Goal: Task Accomplishment & Management: Use online tool/utility

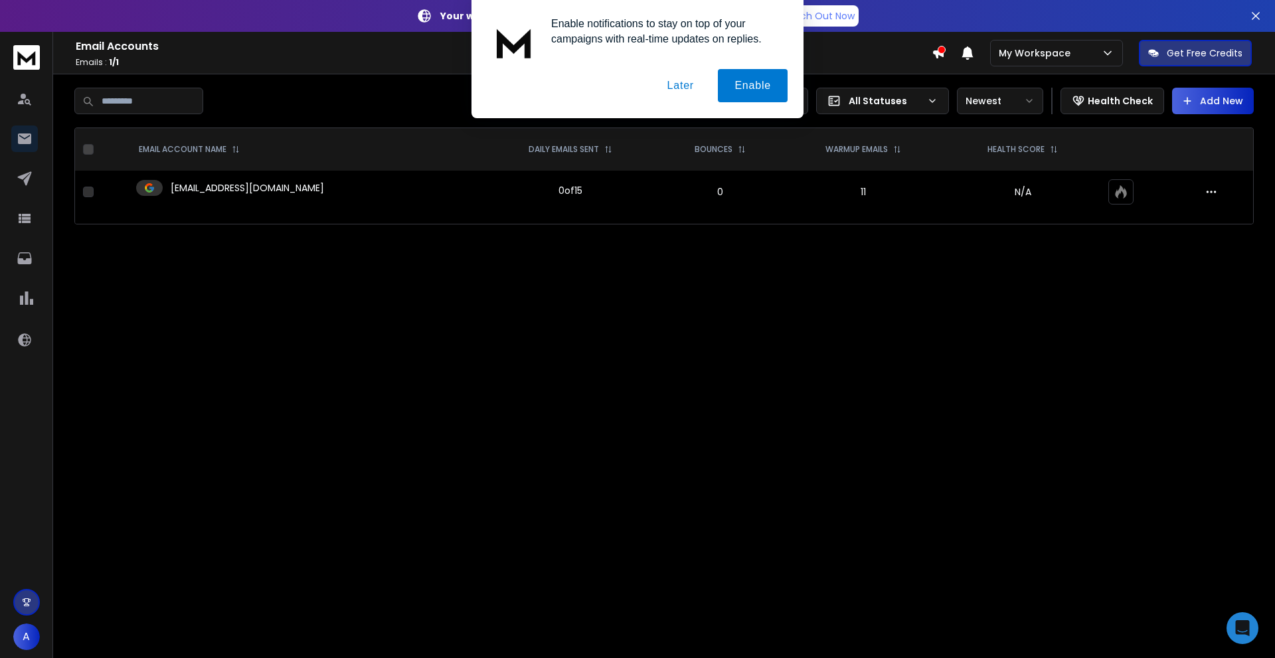
click at [686, 90] on button "Later" at bounding box center [680, 85] width 60 height 33
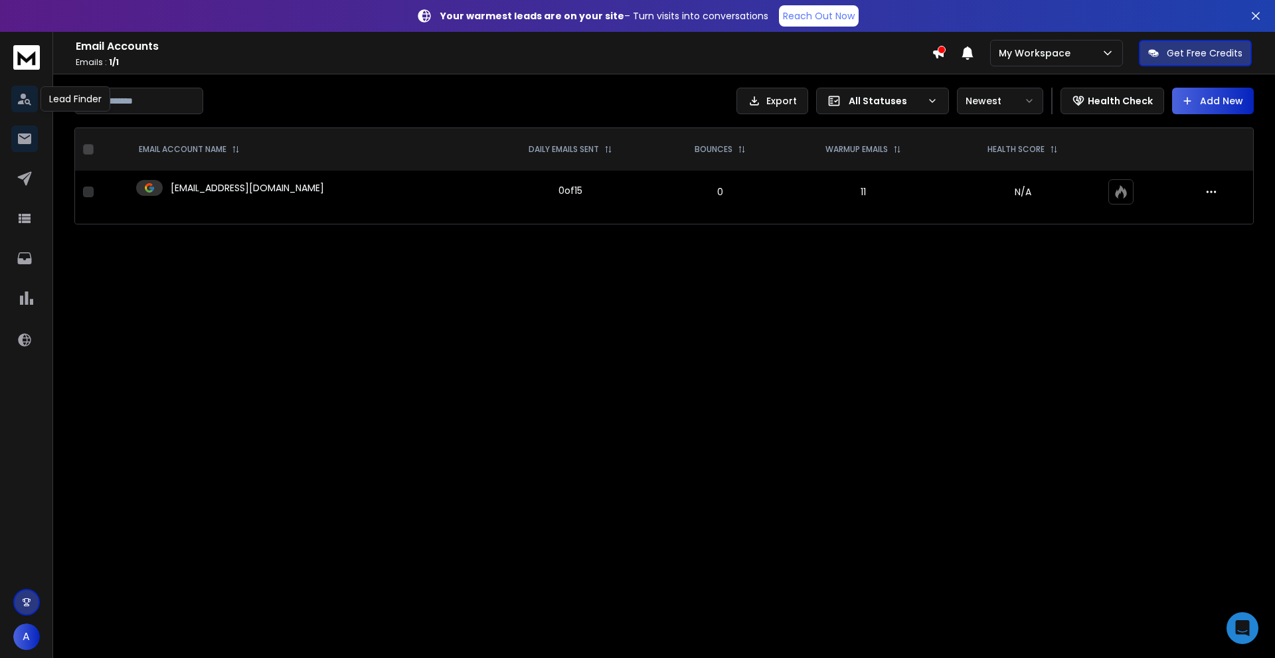
click at [17, 107] on link at bounding box center [24, 99] width 27 height 27
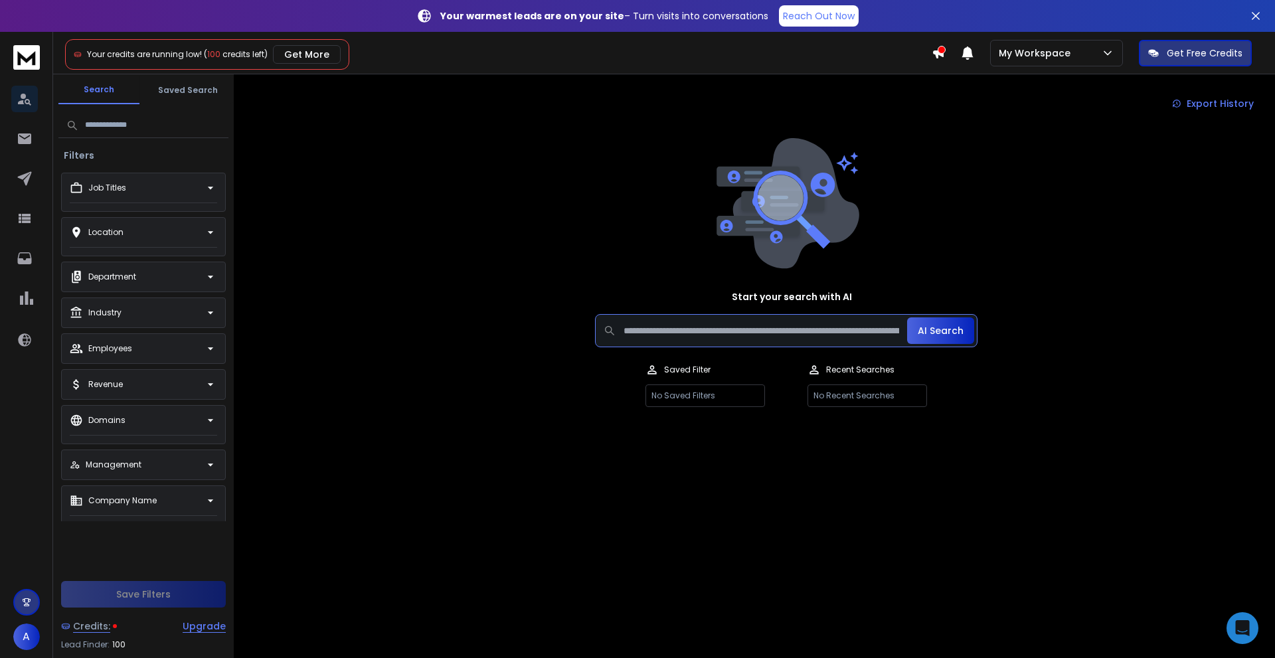
click at [104, 629] on span "Credits:" at bounding box center [91, 626] width 37 height 13
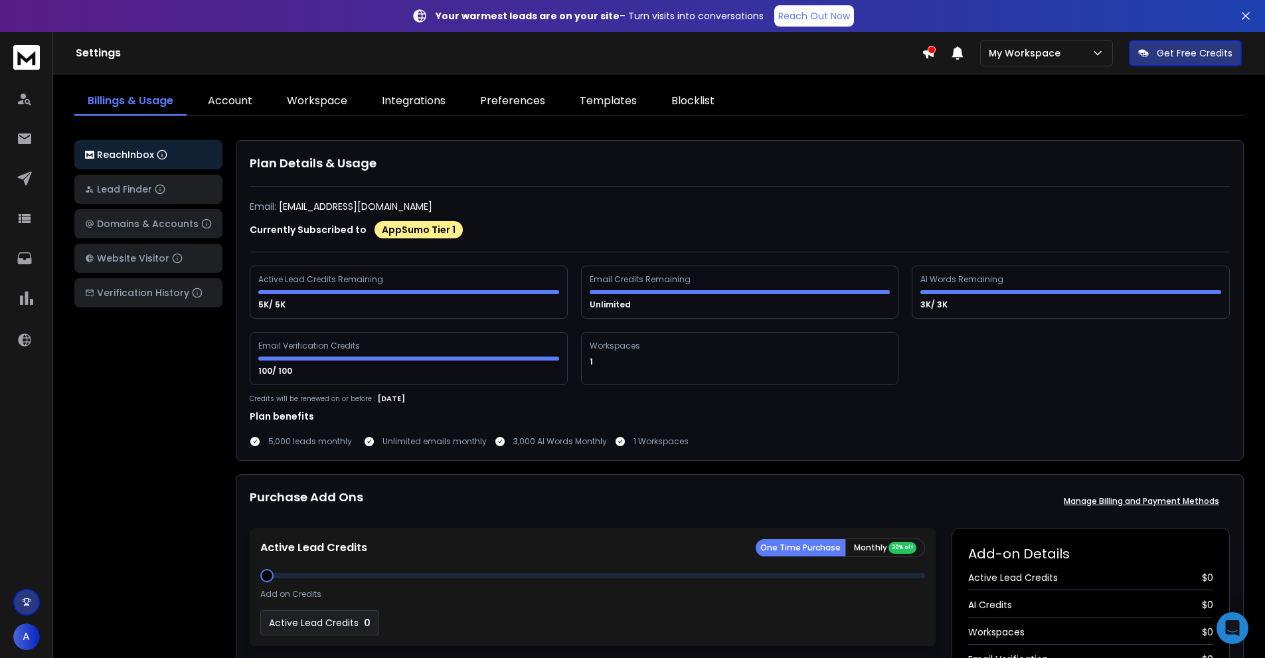
click at [120, 153] on button "ReachInbox" at bounding box center [148, 154] width 148 height 29
click at [125, 187] on button "Lead Finder" at bounding box center [148, 189] width 148 height 29
click at [122, 164] on button "ReachInbox" at bounding box center [148, 154] width 148 height 29
click at [120, 228] on button "Domains & Accounts" at bounding box center [148, 223] width 148 height 29
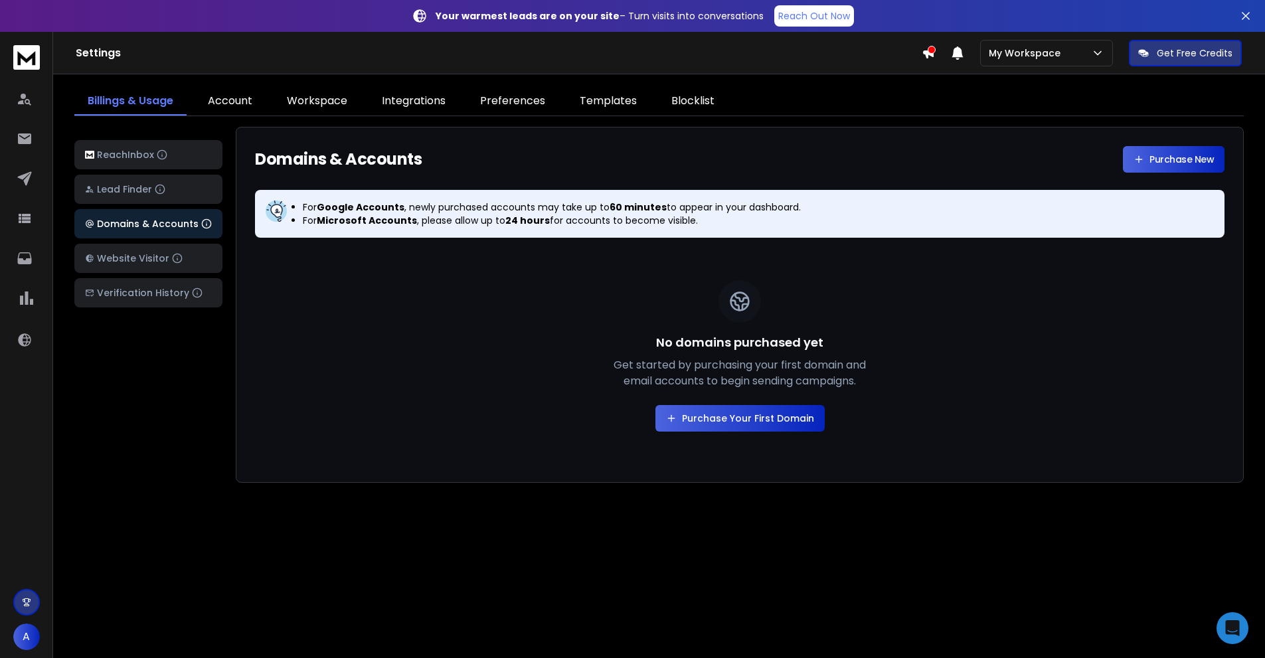
click at [124, 241] on div "ReachInbox Lead Finder Domains & Accounts Website Visitor Verification History …" at bounding box center [659, 408] width 1170 height 563
click at [127, 264] on button "Website Visitor" at bounding box center [148, 258] width 148 height 29
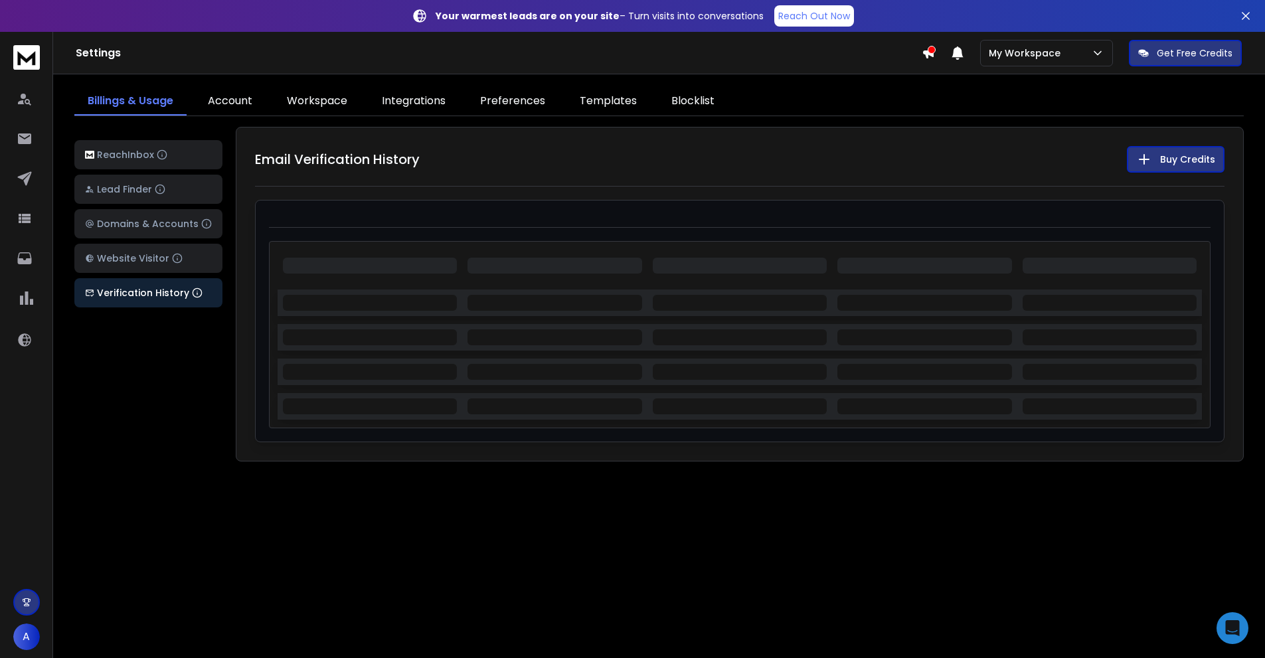
click at [128, 292] on button "Verification History" at bounding box center [148, 292] width 148 height 29
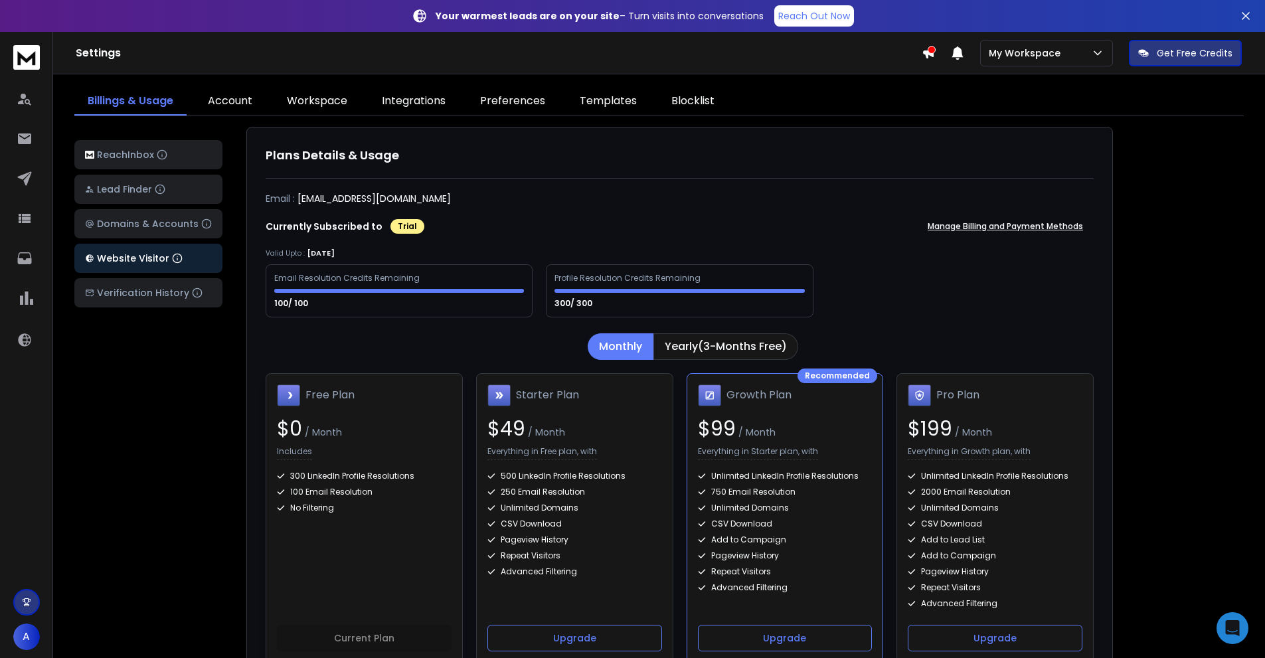
click at [124, 260] on button "Website Visitor" at bounding box center [148, 258] width 148 height 29
click at [127, 286] on button "Verification History" at bounding box center [148, 292] width 148 height 29
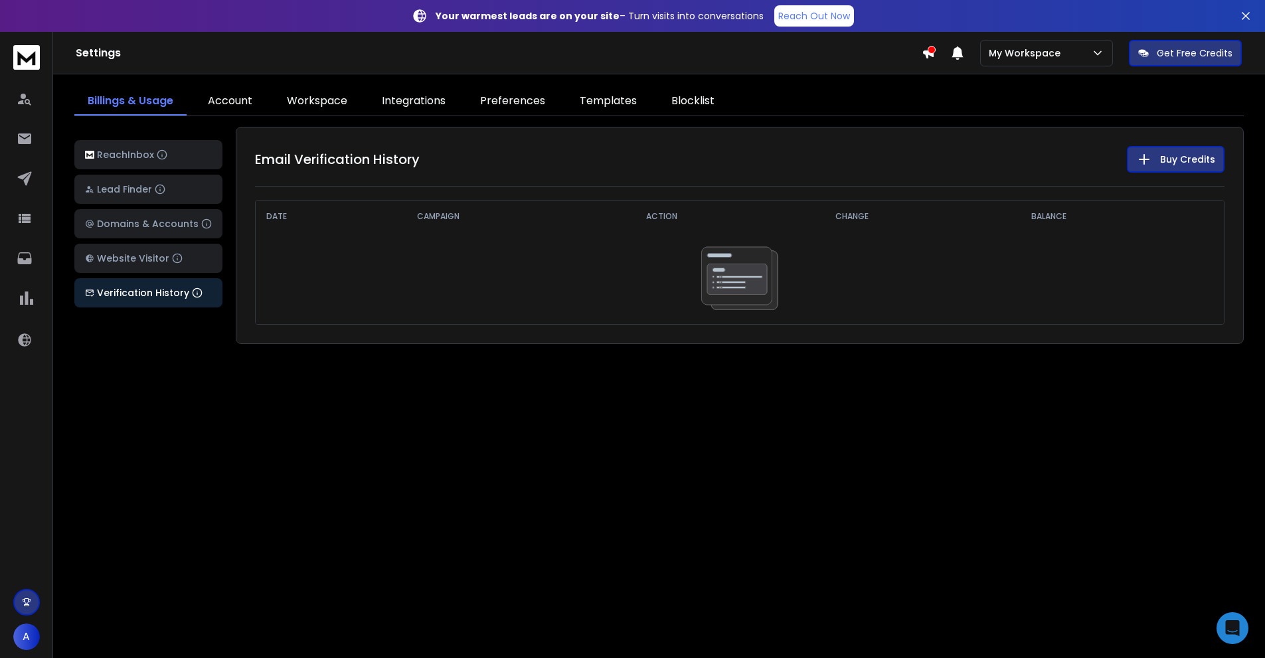
click at [127, 162] on button "ReachInbox" at bounding box center [148, 154] width 148 height 29
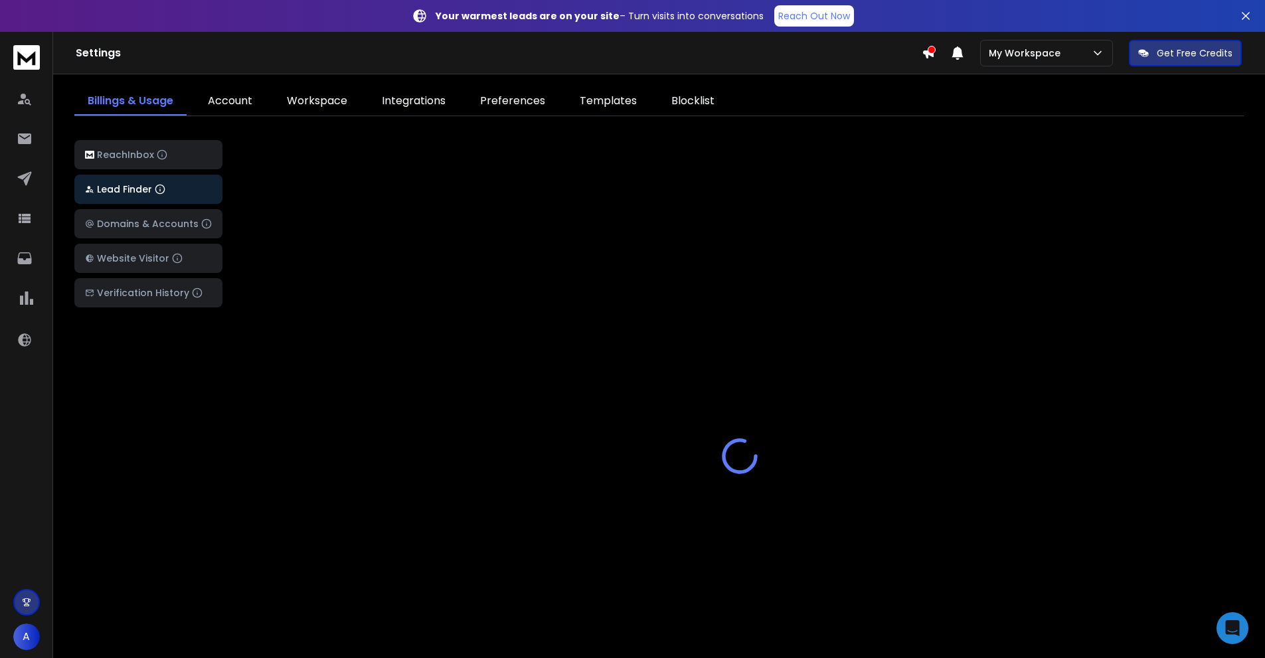
click at [126, 187] on button "Lead Finder" at bounding box center [148, 189] width 148 height 29
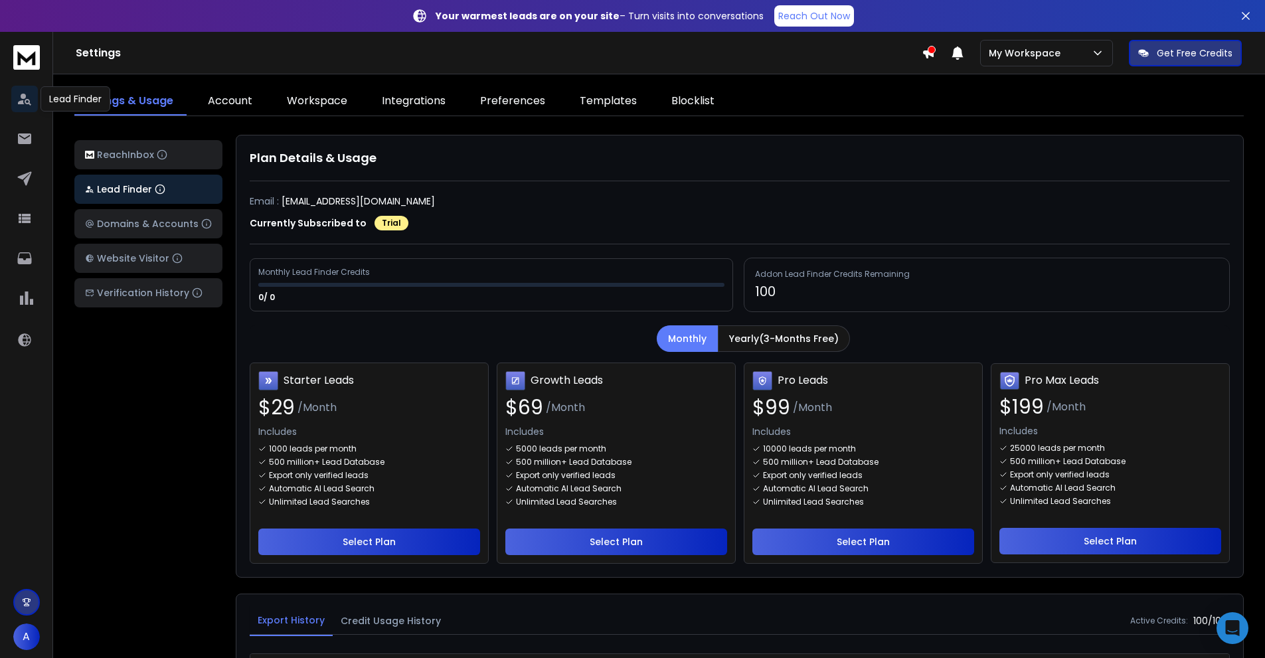
click at [27, 104] on icon at bounding box center [25, 99] width 16 height 16
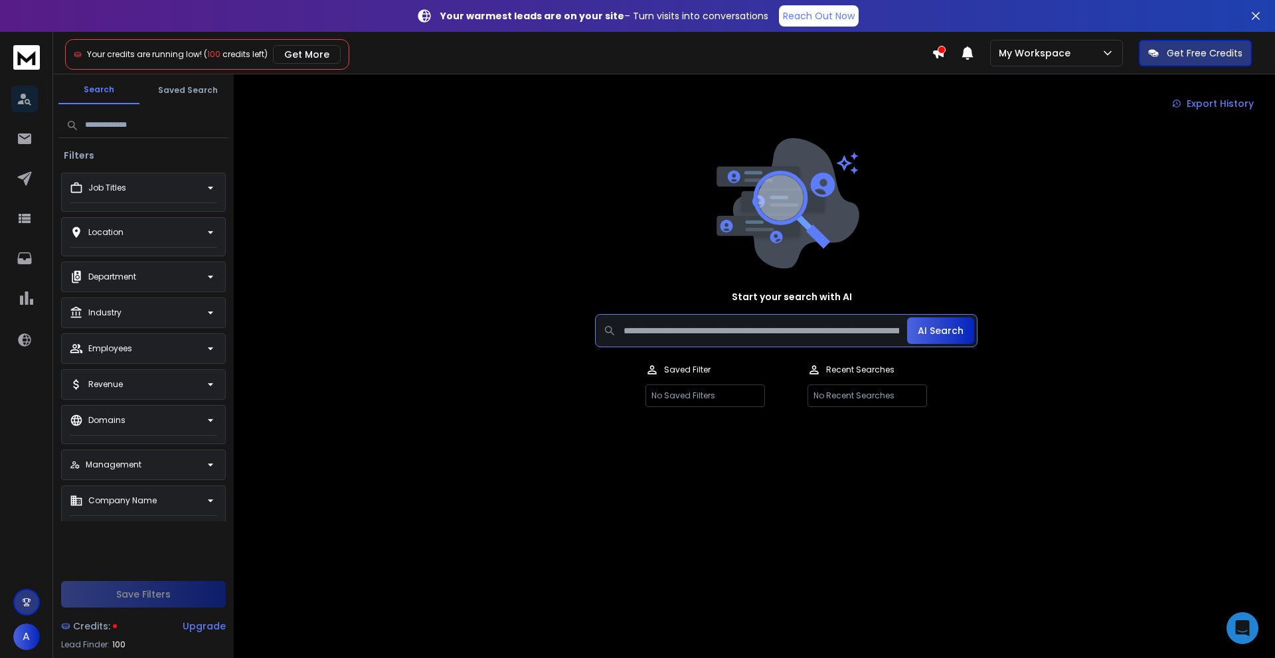
click at [179, 92] on button "Saved Search" at bounding box center [187, 90] width 81 height 27
click at [116, 88] on button "Search" at bounding box center [98, 90] width 81 height 28
click at [138, 175] on div "Job Titles" at bounding box center [143, 192] width 165 height 39
click at [143, 190] on div "Job Titles" at bounding box center [143, 187] width 147 height 13
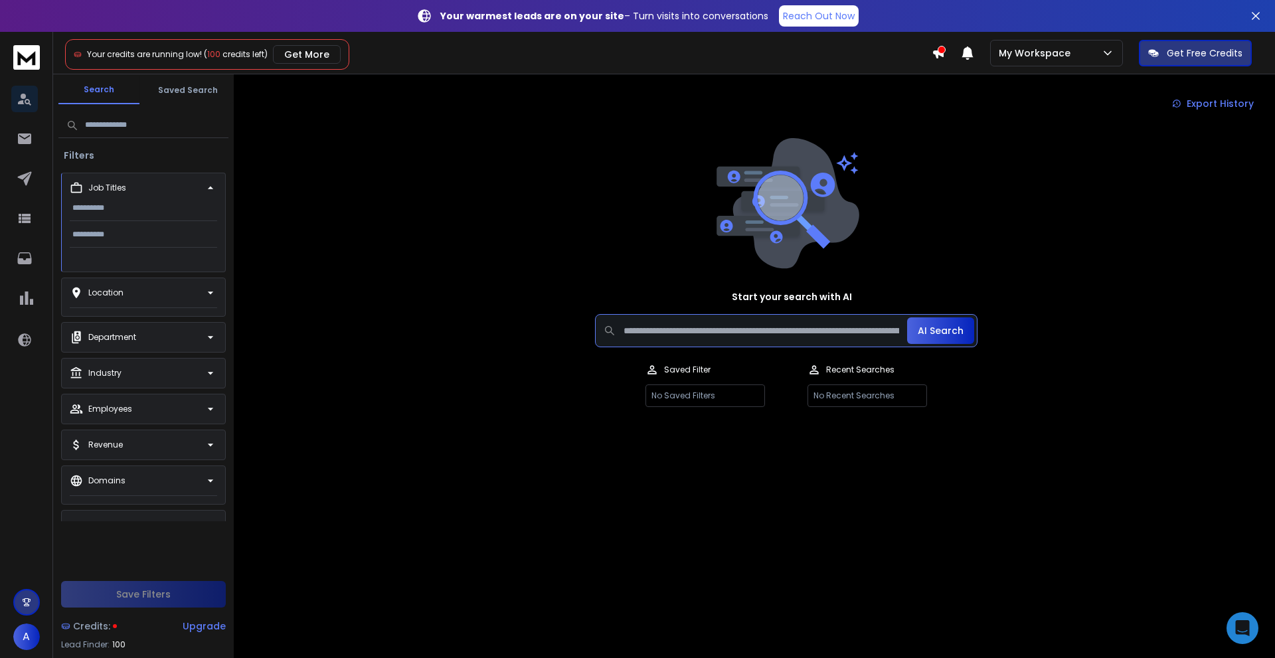
click at [143, 190] on div "Job Titles" at bounding box center [143, 187] width 147 height 13
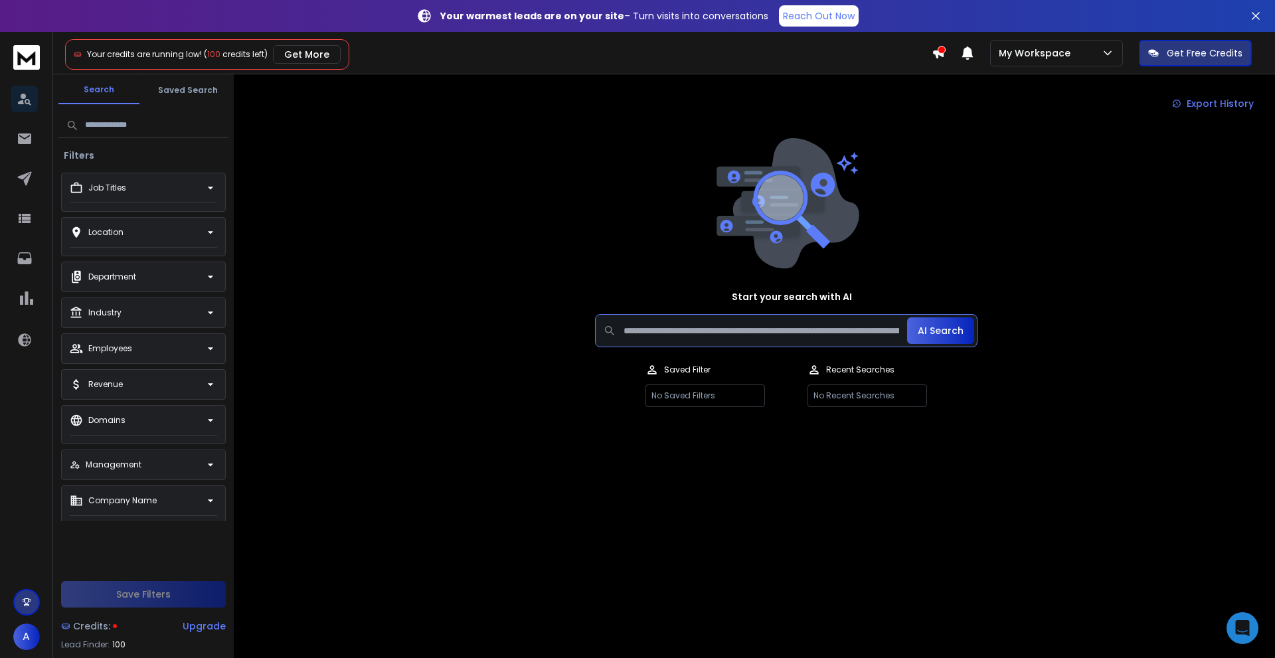
click at [182, 191] on div "Job Titles" at bounding box center [143, 187] width 147 height 13
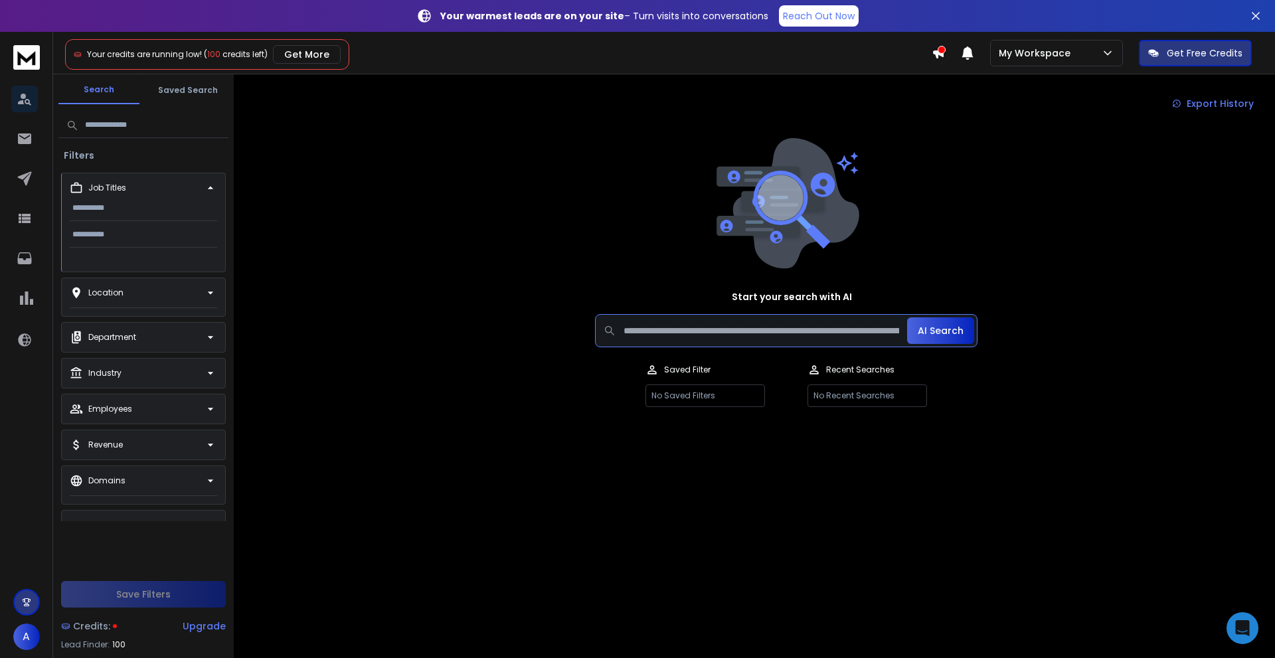
click at [178, 189] on div "Job Titles" at bounding box center [143, 187] width 147 height 13
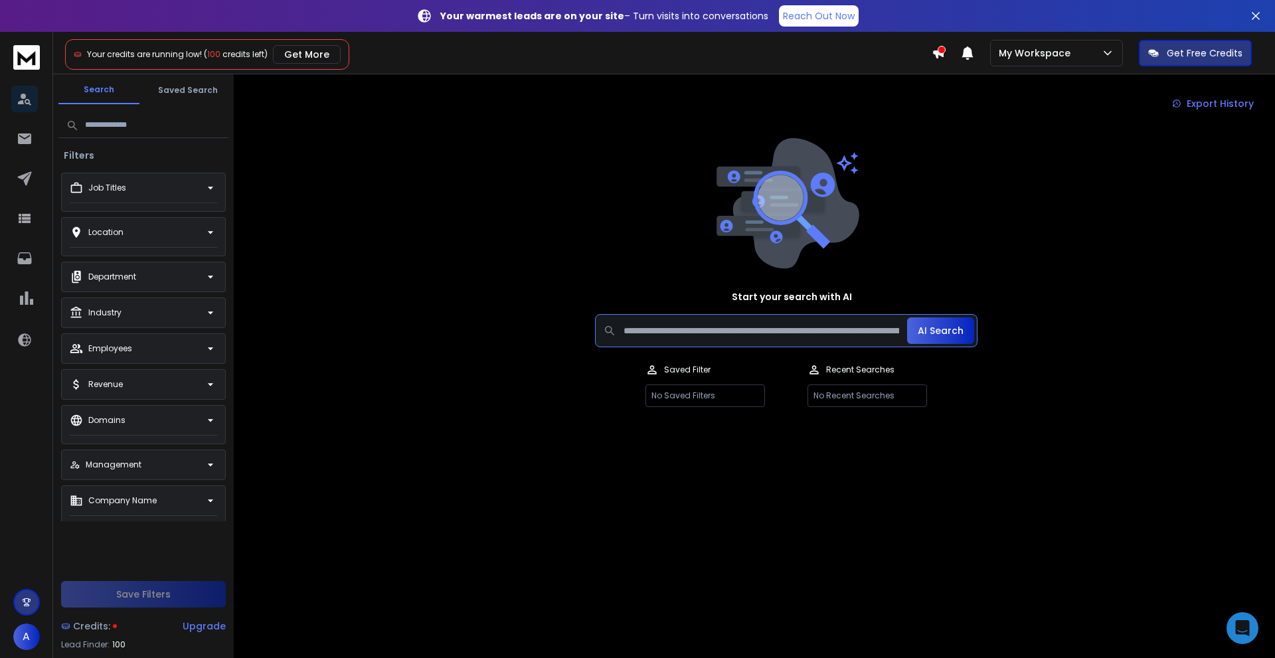
click at [144, 243] on div "Location" at bounding box center [143, 236] width 165 height 39
click at [141, 234] on div "Location" at bounding box center [143, 232] width 147 height 13
click at [125, 292] on div "Job Titles Location Department Industry Employees Revenue Domains Management Co…" at bounding box center [143, 347] width 170 height 349
click at [124, 281] on p "Department" at bounding box center [112, 277] width 48 height 11
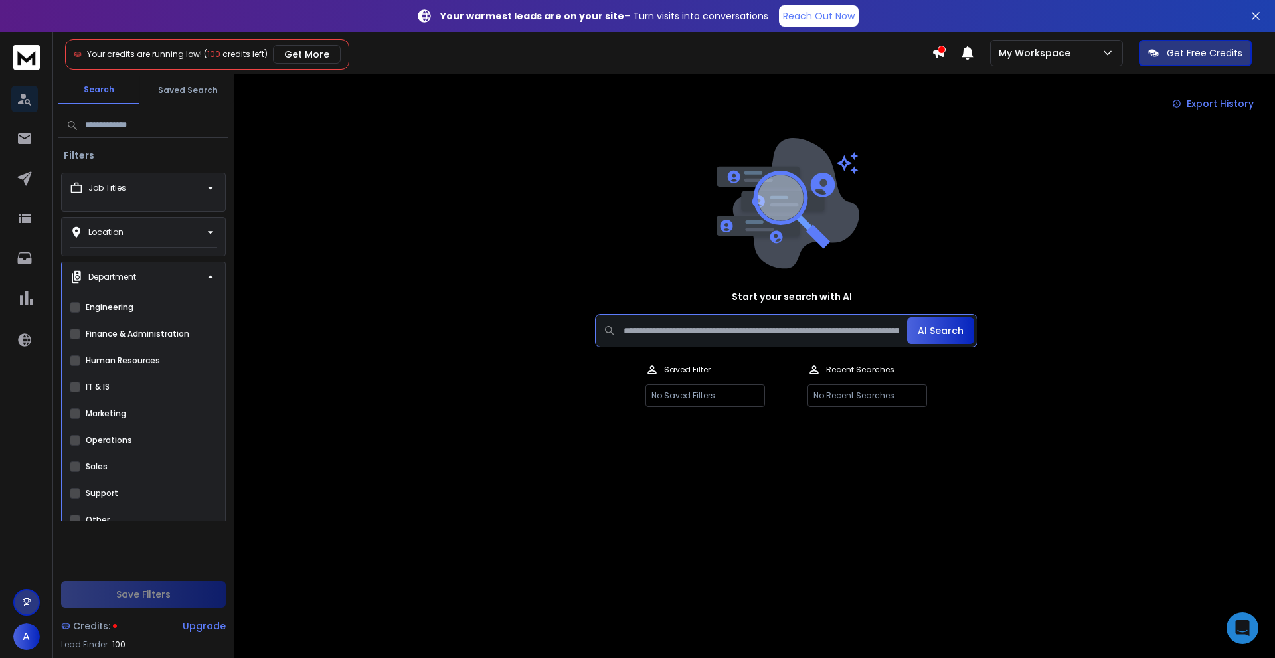
scroll to position [66, 0]
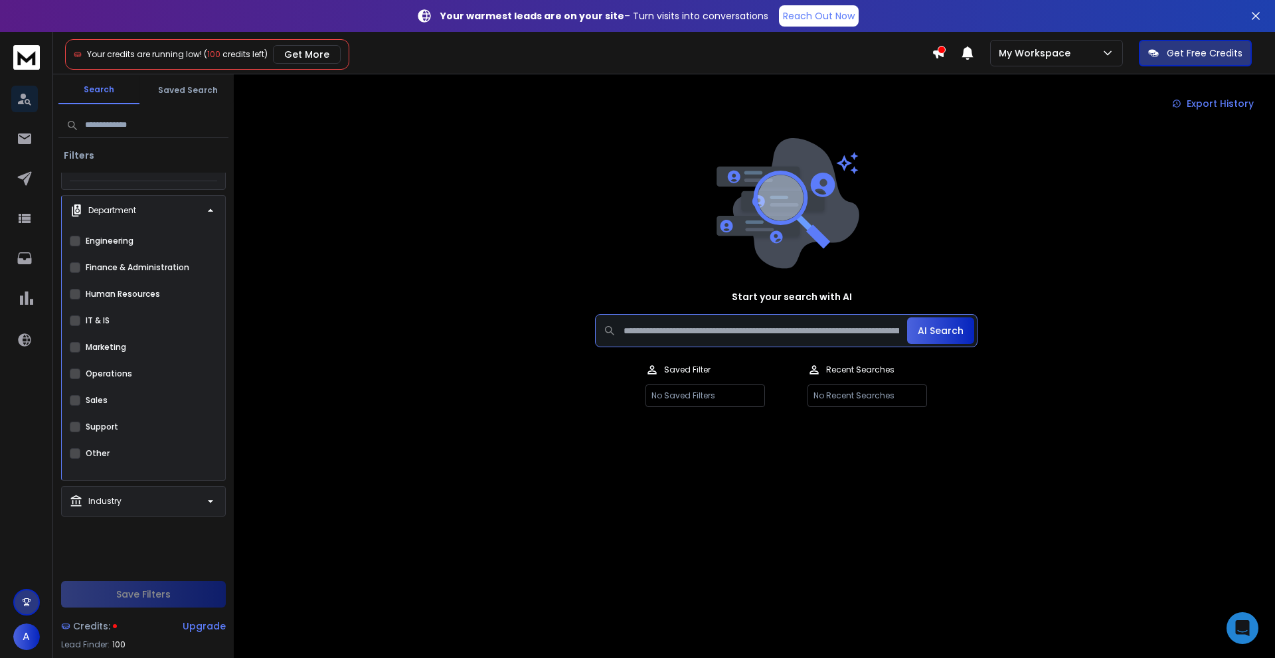
click at [149, 202] on div "Department Engineering Finance & Administration Human Resources IT & IS Marketi…" at bounding box center [143, 338] width 165 height 286
click at [142, 217] on div "Department Engineering Finance & Administration Human Resources IT & IS Marketi…" at bounding box center [143, 338] width 165 height 286
click at [208, 213] on icon at bounding box center [210, 210] width 13 height 13
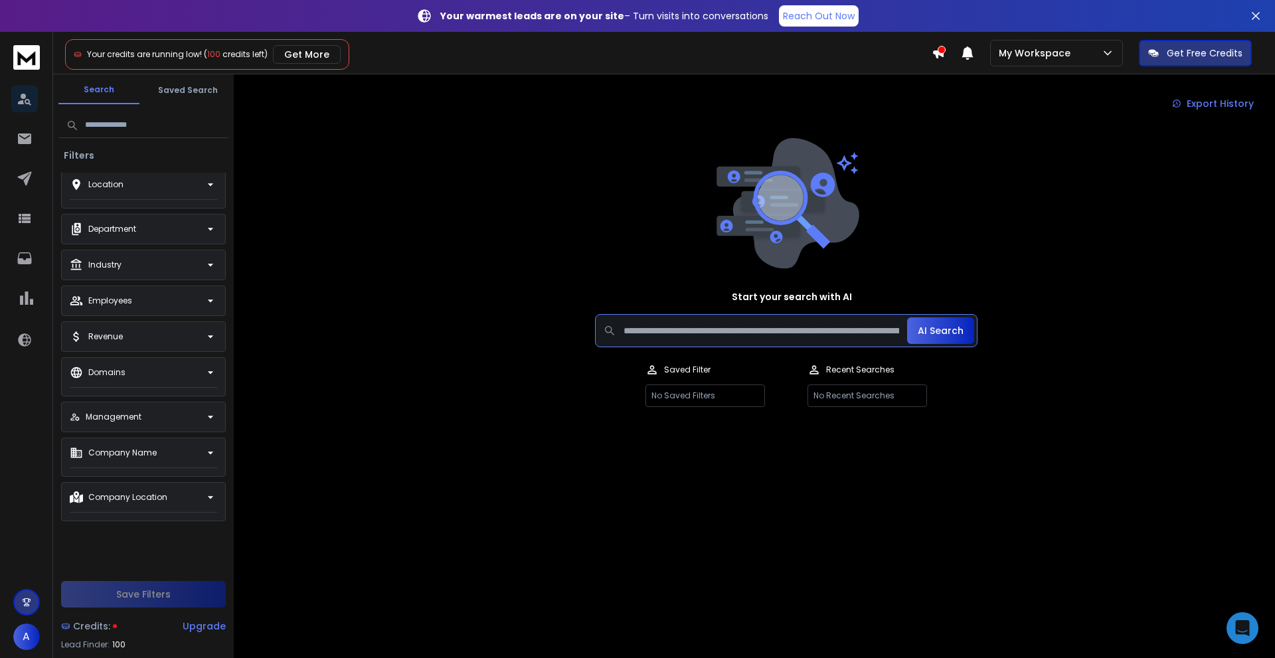
scroll to position [48, 0]
click at [208, 266] on icon at bounding box center [210, 264] width 13 height 13
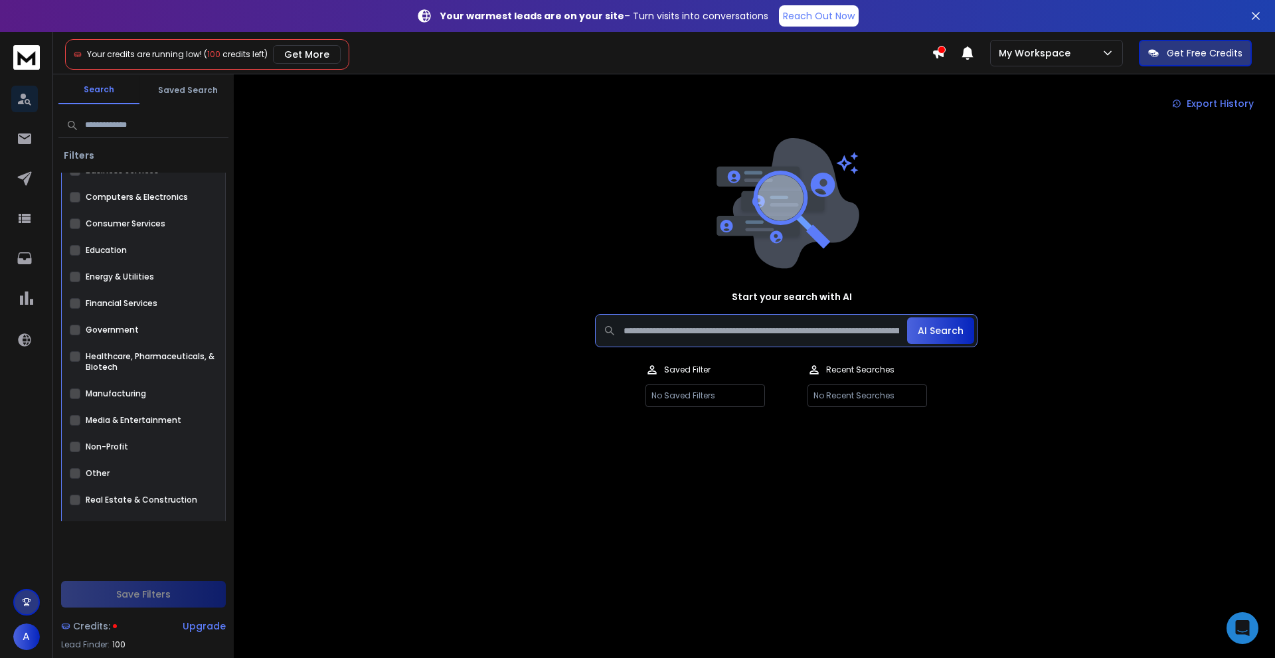
scroll to position [0, 0]
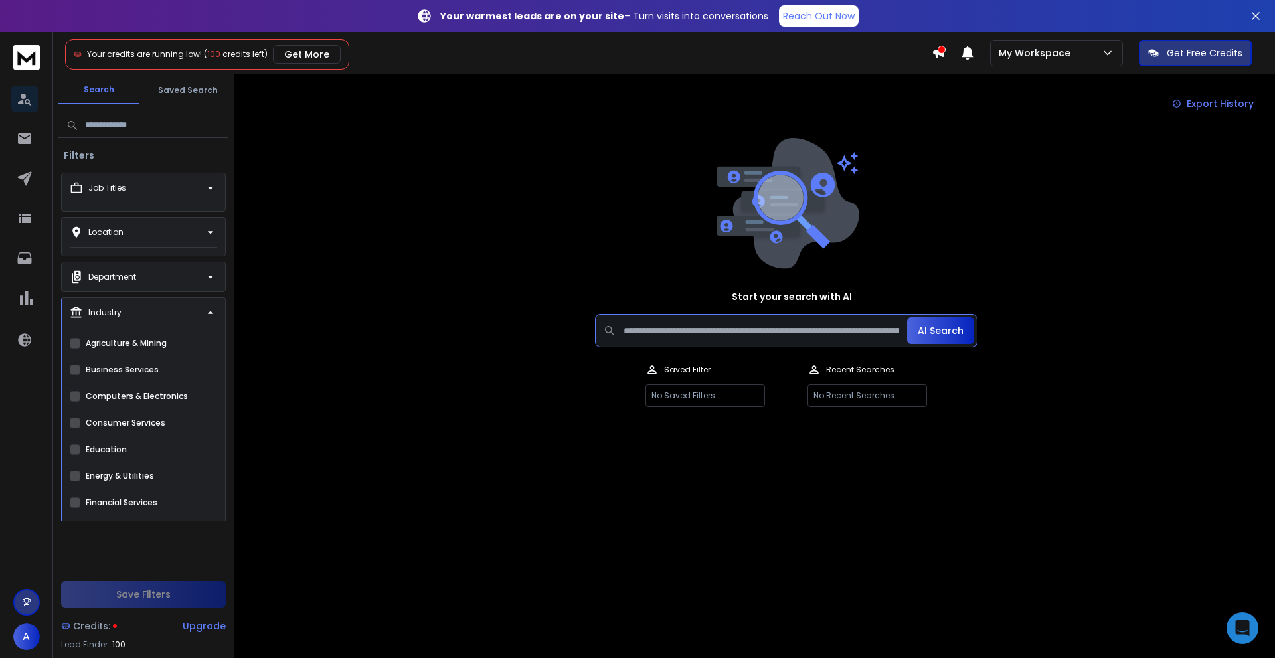
click at [211, 312] on icon at bounding box center [210, 312] width 13 height 13
